Goal: Task Accomplishment & Management: Manage account settings

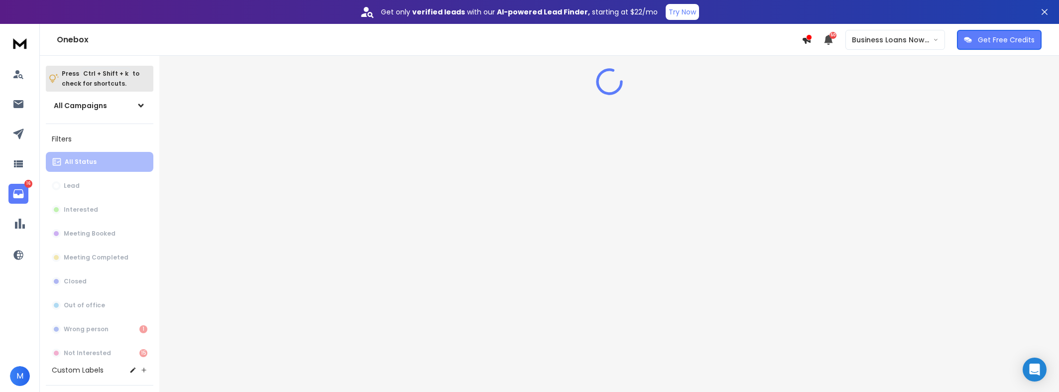
click at [951, 156] on div "Press Ctrl + Shift + k to check for shortcuts. All Campaigns All Campaigns Filt…" at bounding box center [549, 252] width 1019 height 392
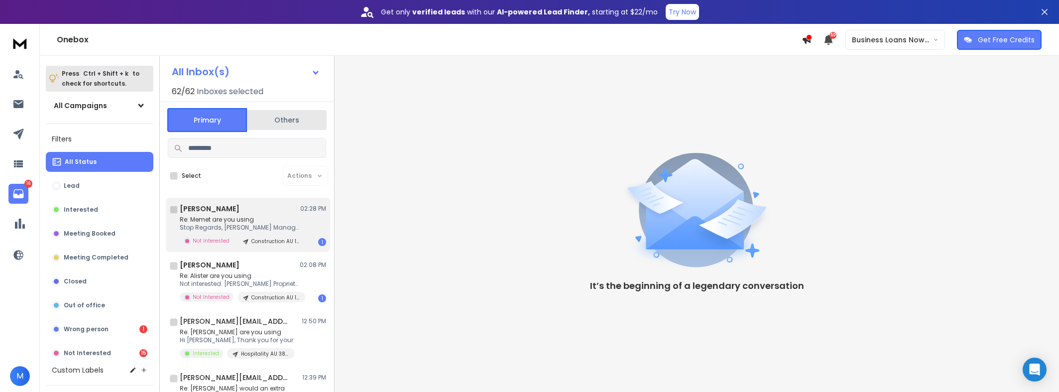
click at [230, 222] on p "Re: Memet are you using" at bounding box center [239, 220] width 119 height 8
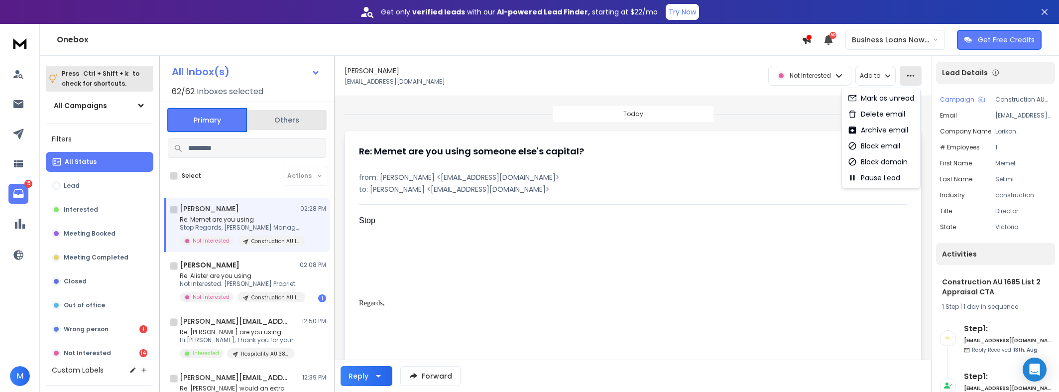
click at [912, 77] on icon "button" at bounding box center [910, 75] width 9 height 9
click at [880, 142] on div "Block email" at bounding box center [874, 146] width 52 height 10
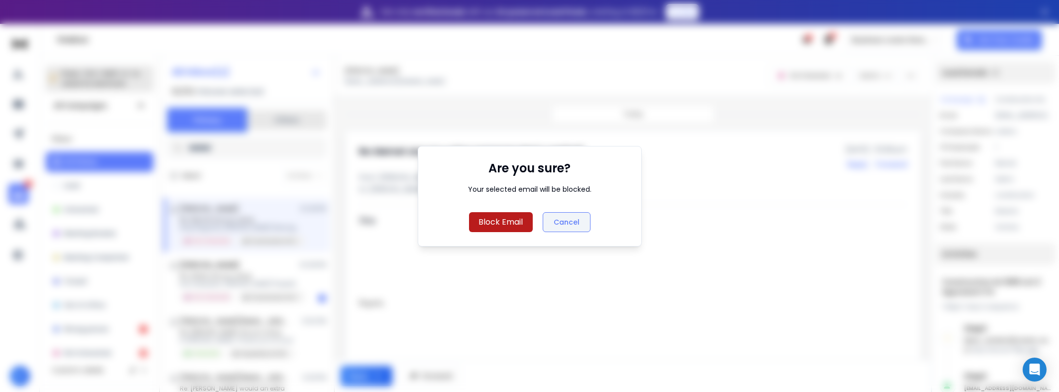
click at [508, 223] on button "Block Email" at bounding box center [501, 222] width 64 height 20
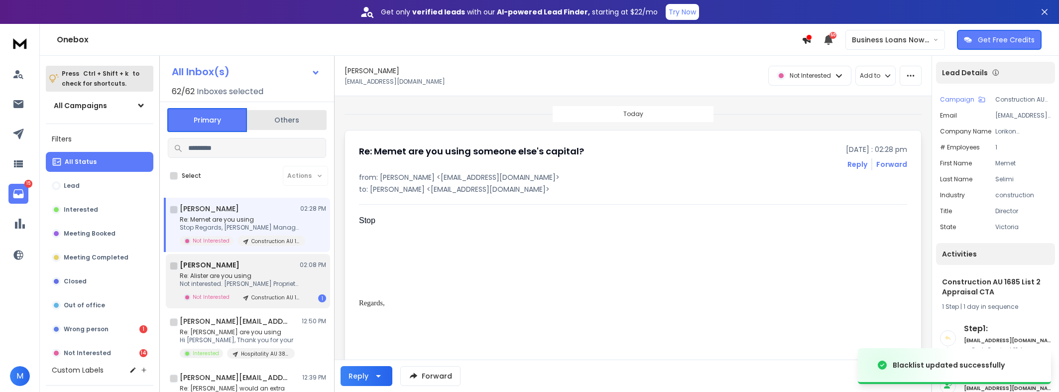
click at [207, 266] on h1 "Alister Blunt" at bounding box center [210, 265] width 60 height 10
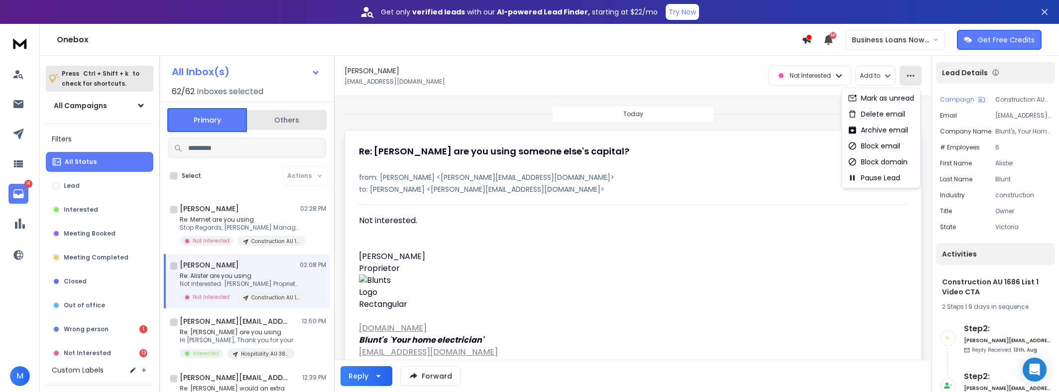
click at [915, 77] on button "button" at bounding box center [910, 76] width 22 height 20
click at [882, 145] on div "Block email" at bounding box center [874, 146] width 52 height 10
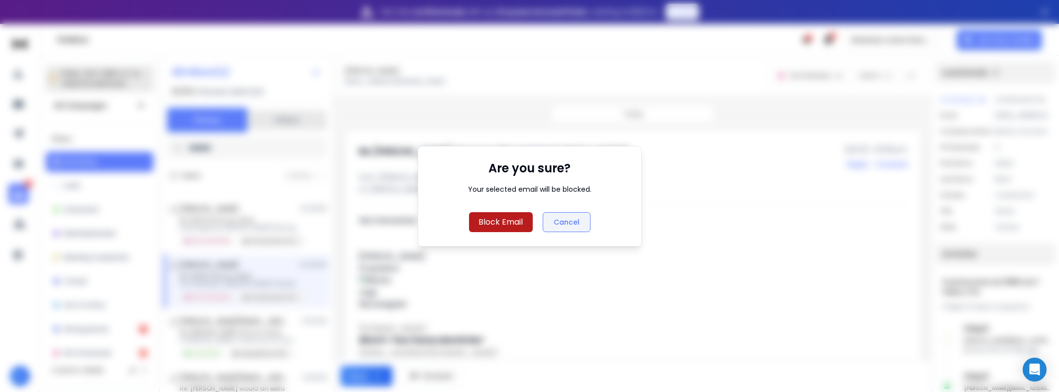
click at [490, 223] on button "Block Email" at bounding box center [501, 222] width 64 height 20
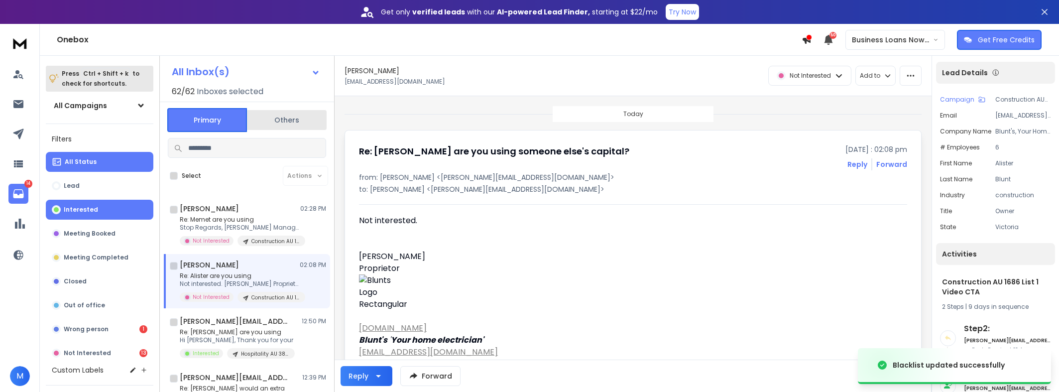
click at [66, 203] on button "Interested" at bounding box center [100, 210] width 108 height 20
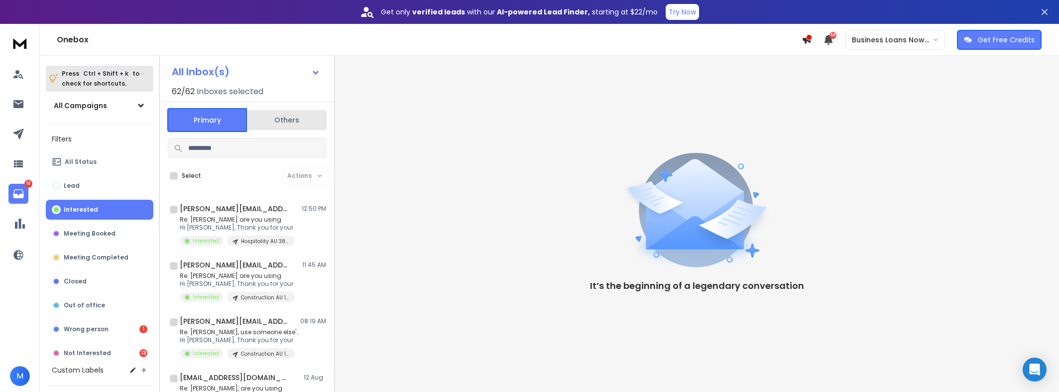
click at [957, 135] on div "It’s the beginning of a legendary conversation" at bounding box center [697, 222] width 724 height 333
